Goal: Navigation & Orientation: Find specific page/section

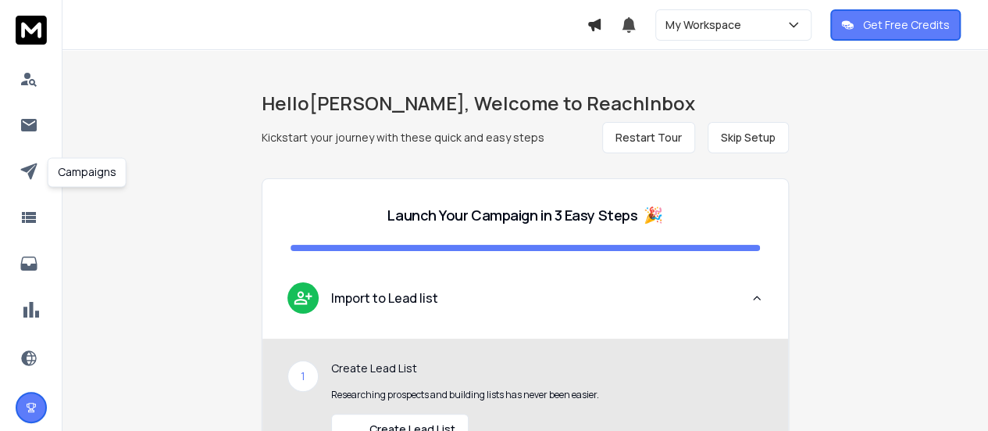
click at [0, 126] on div "MK" at bounding box center [31, 215] width 63 height 431
click at [754, 143] on span "Skip Setup" at bounding box center [748, 138] width 55 height 16
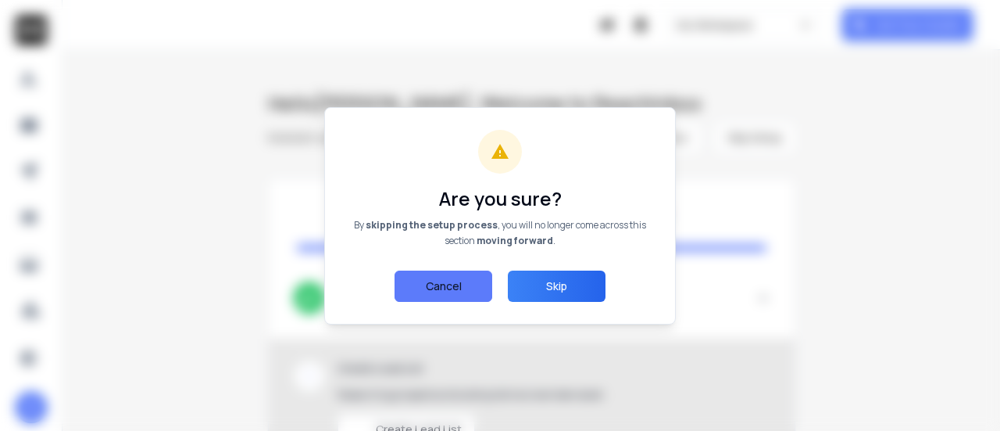
click at [556, 285] on button "Skip" at bounding box center [557, 285] width 98 height 31
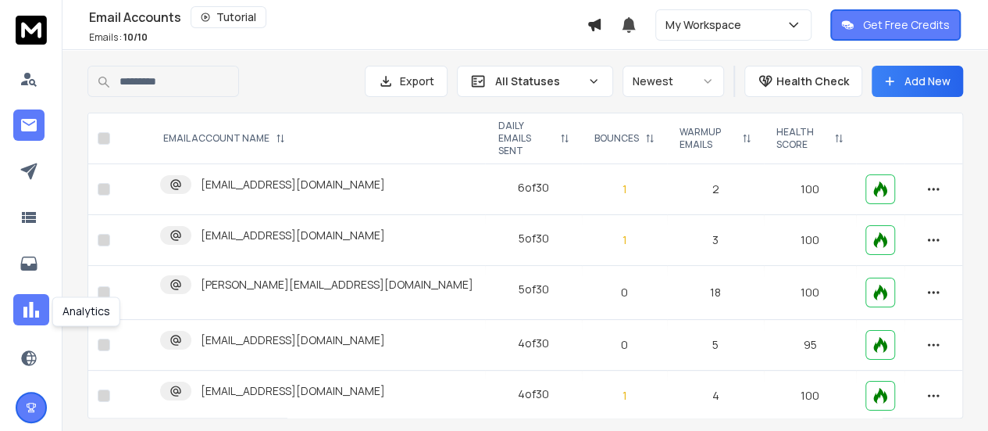
click at [33, 306] on icon at bounding box center [31, 310] width 16 height 16
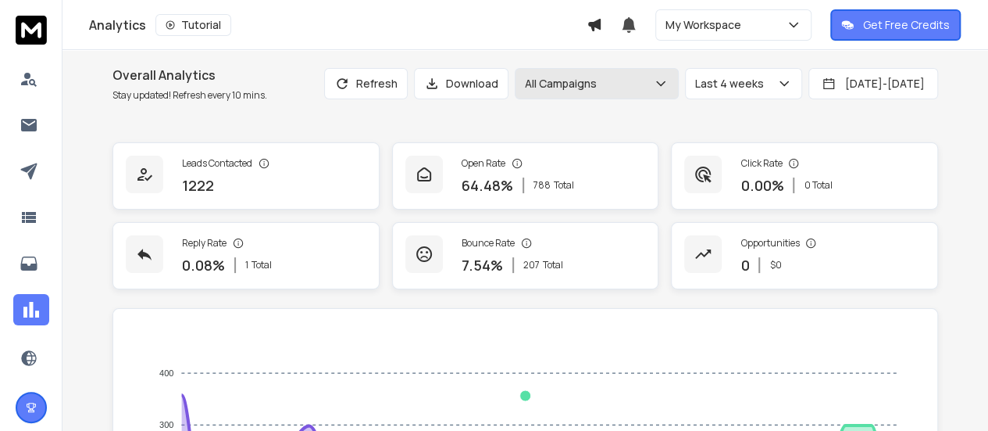
click at [558, 81] on div "All Campaigns" at bounding box center [597, 84] width 144 height 16
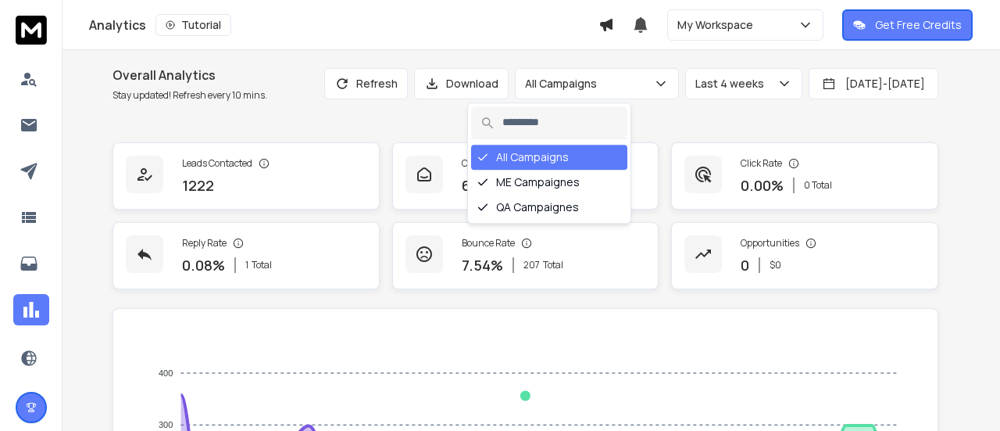
click at [533, 151] on div "All Campaigns" at bounding box center [549, 157] width 156 height 25
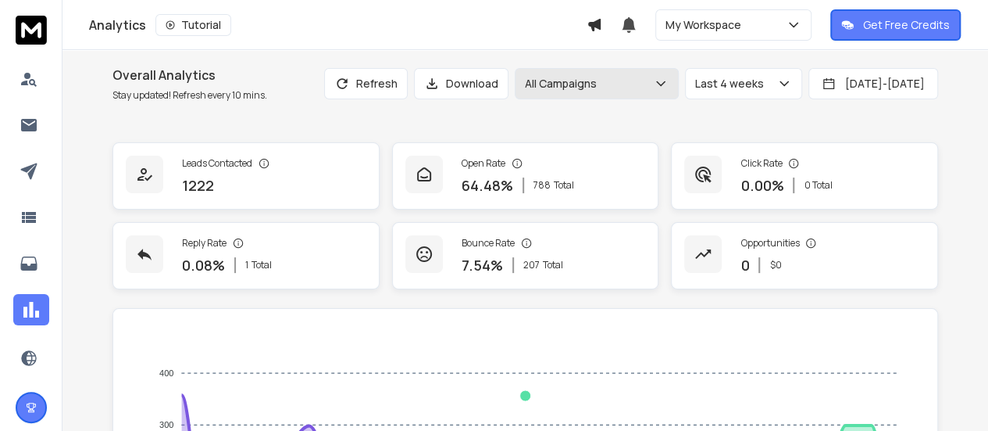
click at [544, 84] on p "All Campaigns" at bounding box center [564, 84] width 78 height 16
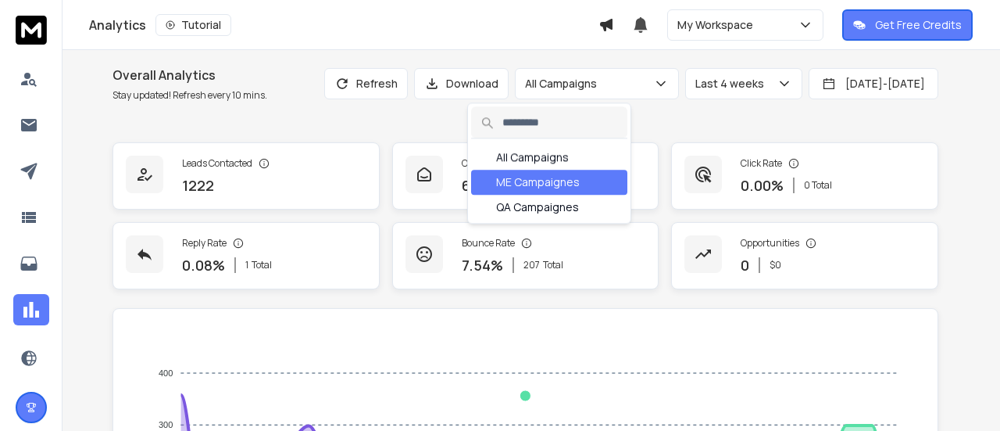
click at [551, 184] on div "ME Campaignes" at bounding box center [549, 182] width 156 height 25
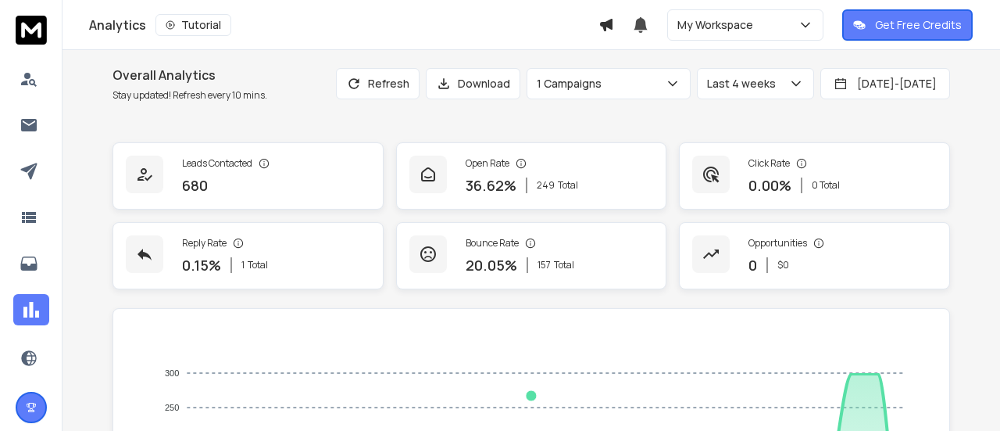
click at [545, 281] on link "Bounce Rate 20.05 % 157 Total" at bounding box center [531, 255] width 271 height 67
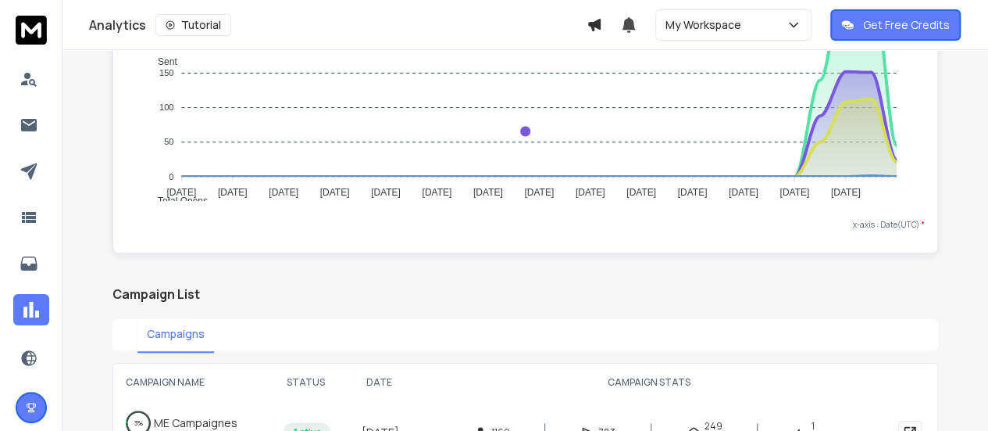
scroll to position [450, 0]
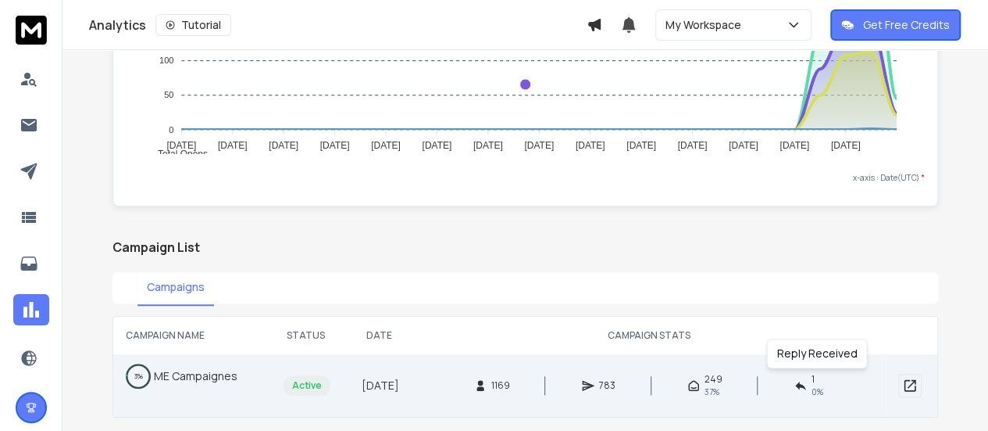
click at [802, 381] on icon at bounding box center [801, 385] width 14 height 14
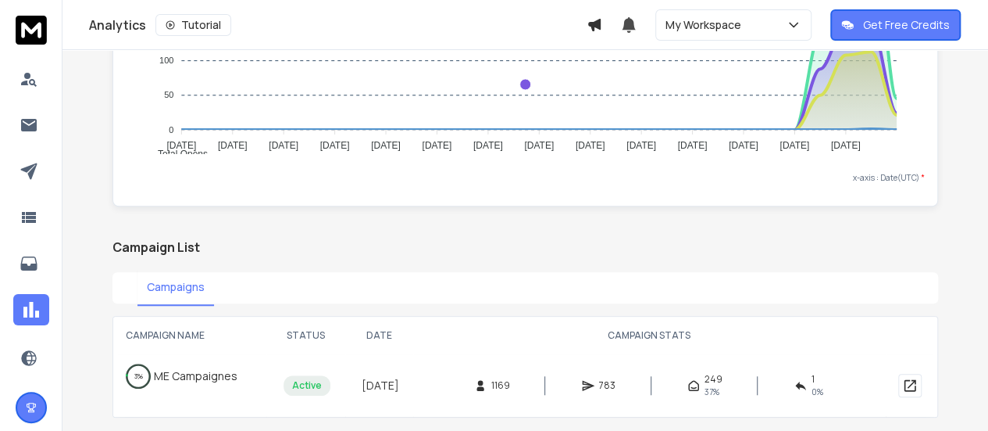
scroll to position [0, 0]
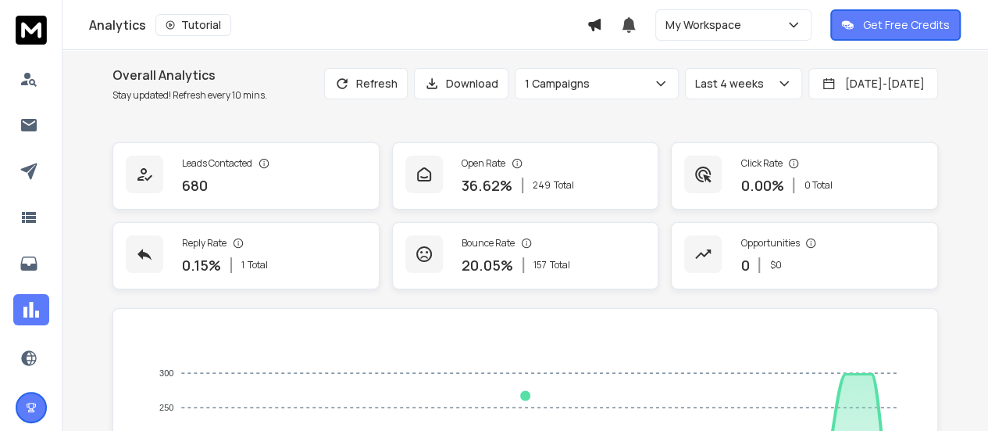
click at [216, 266] on p "0.15 %" at bounding box center [201, 265] width 39 height 22
click at [13, 134] on link at bounding box center [28, 124] width 31 height 31
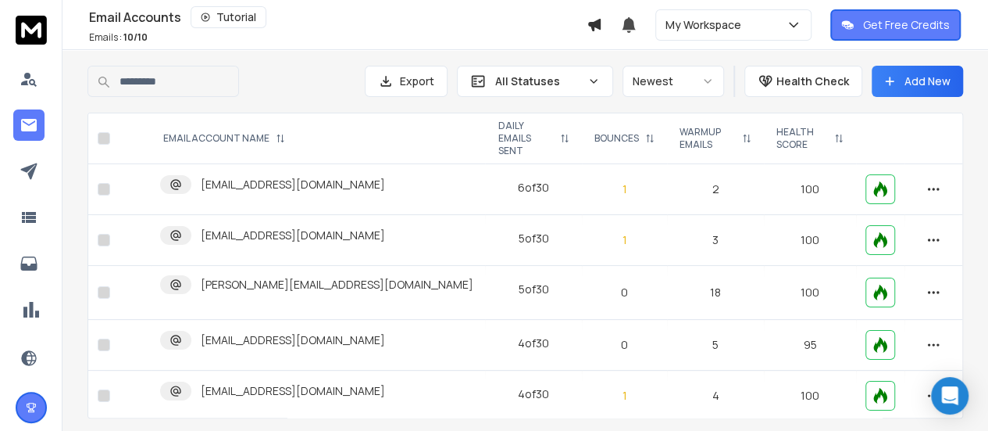
click at [233, 84] on input at bounding box center [164, 81] width 152 height 31
click at [39, 77] on link at bounding box center [28, 78] width 31 height 31
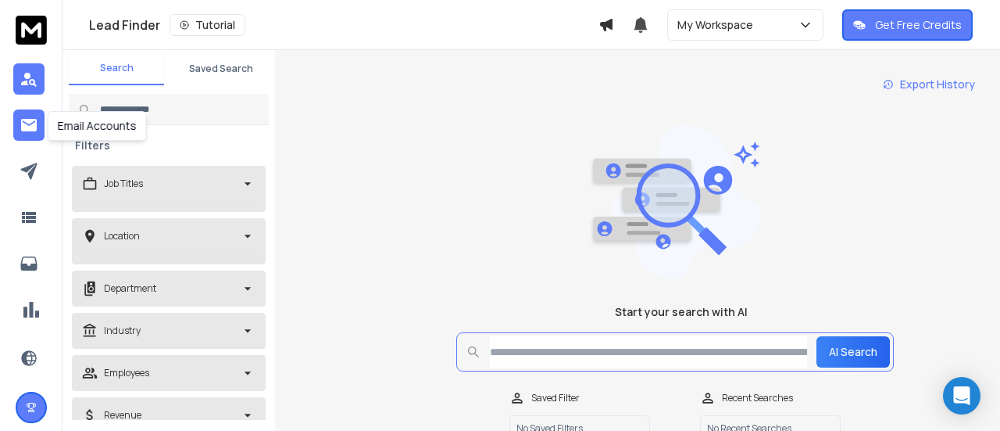
click at [27, 137] on link at bounding box center [28, 124] width 31 height 31
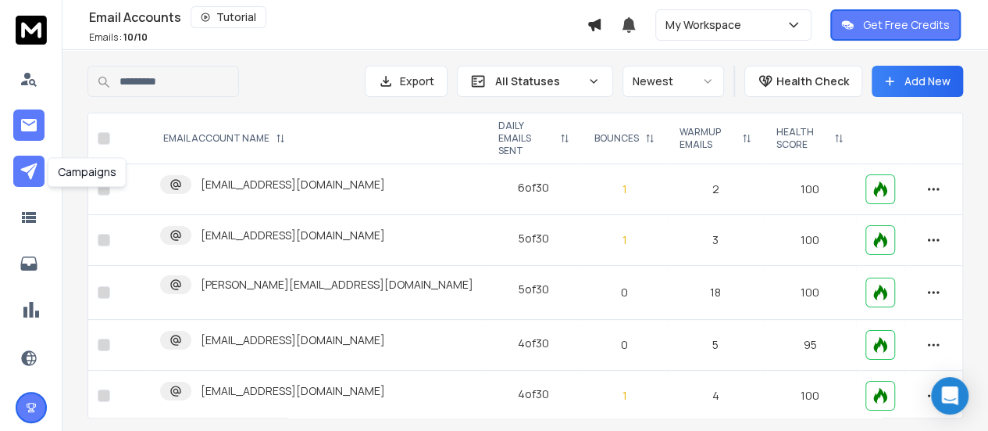
click at [25, 171] on icon at bounding box center [28, 171] width 16 height 16
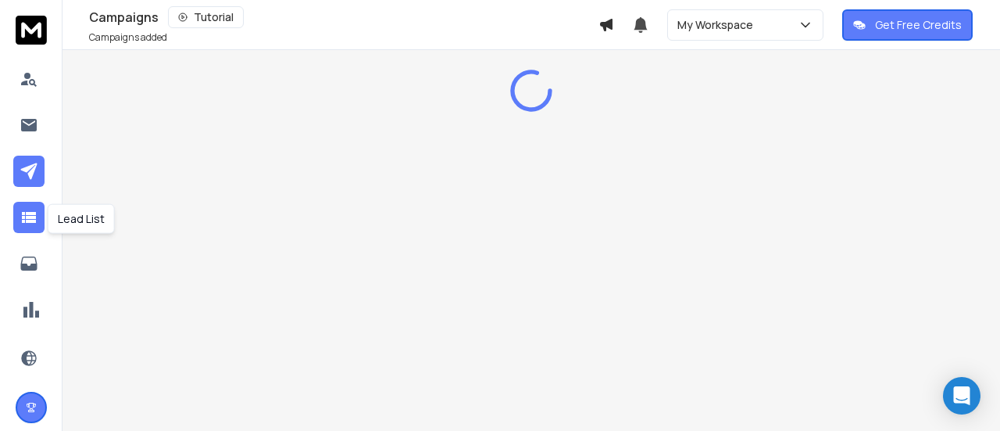
click at [19, 232] on link at bounding box center [28, 217] width 31 height 31
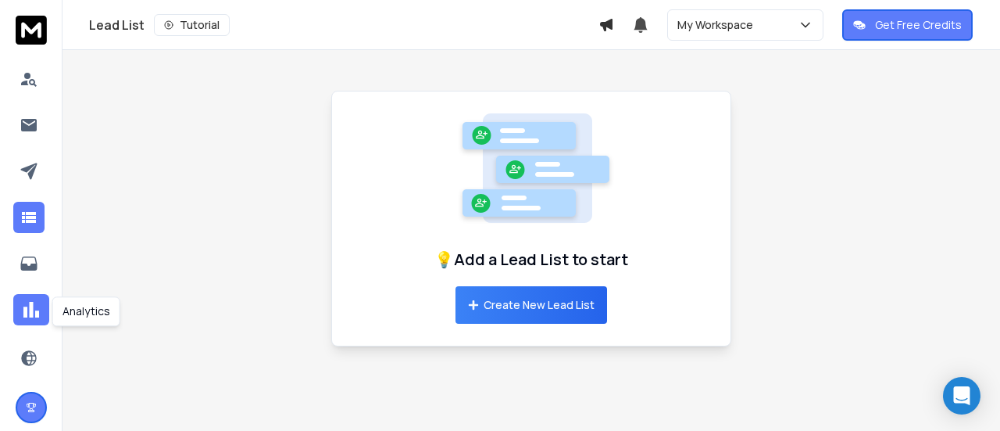
click at [16, 296] on link at bounding box center [31, 309] width 36 height 36
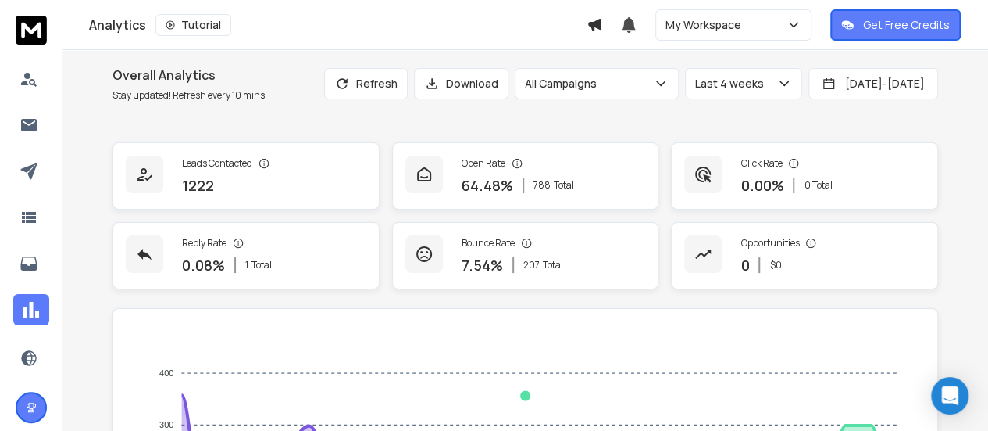
click at [20, 281] on div at bounding box center [31, 266] width 36 height 37
click at [29, 266] on icon at bounding box center [28, 263] width 16 height 14
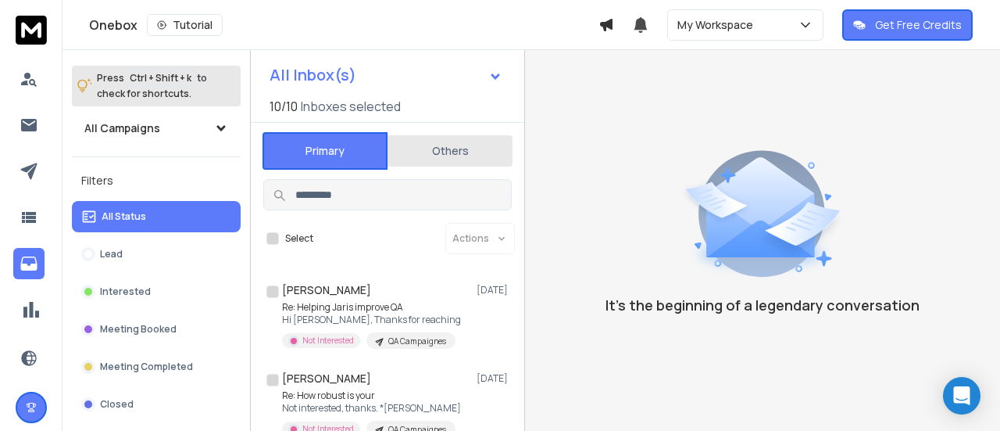
click at [445, 259] on div "Select Actions [PERSON_NAME] [DATE] Re: Helping [PERSON_NAME] improve QA Hi [PE…" at bounding box center [387, 369] width 273 height 392
